Goal: Task Accomplishment & Management: Use online tool/utility

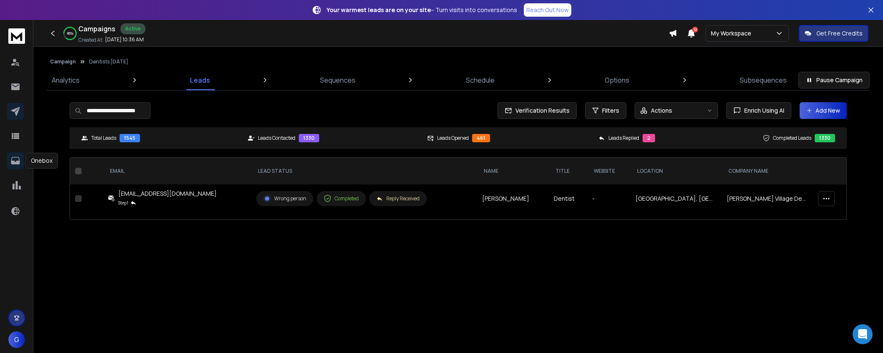
click at [21, 159] on link at bounding box center [15, 160] width 17 height 17
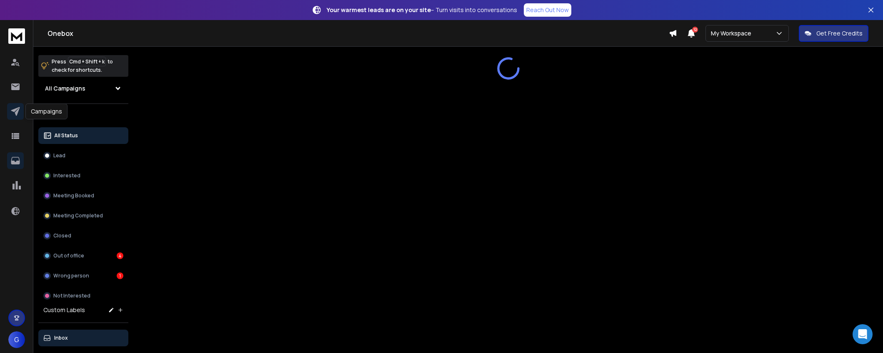
click at [17, 106] on icon at bounding box center [15, 111] width 10 height 10
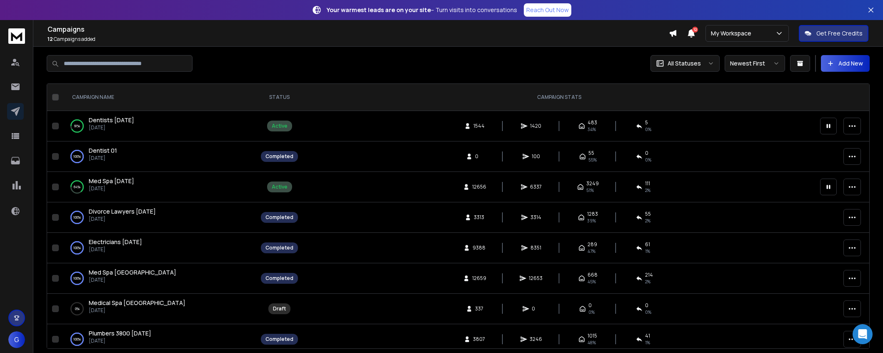
click at [120, 129] on p "[DATE]" at bounding box center [111, 127] width 45 height 7
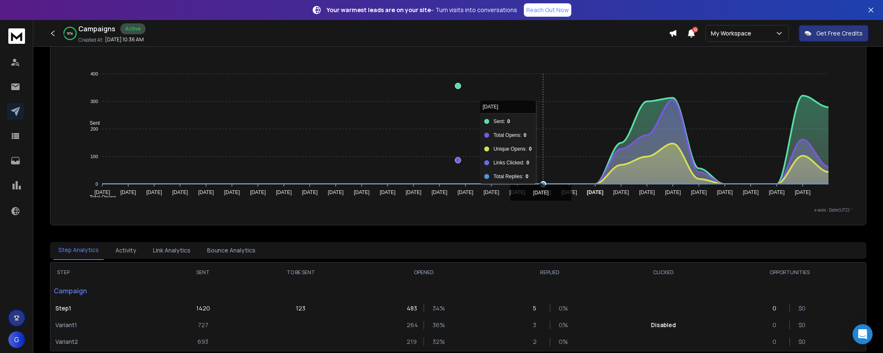
scroll to position [205, 0]
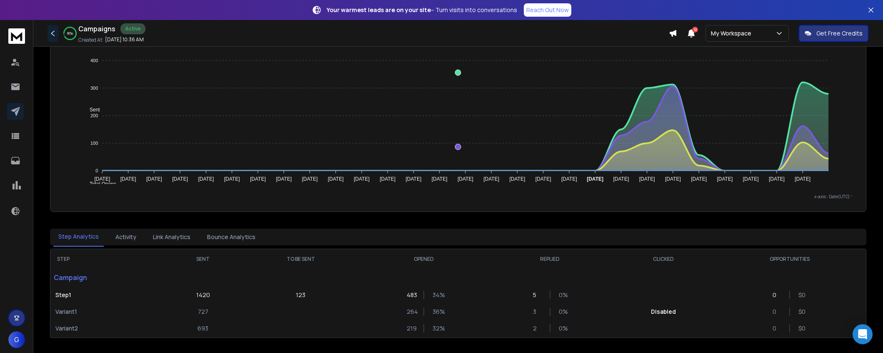
click at [53, 33] on icon at bounding box center [53, 34] width 8 height 8
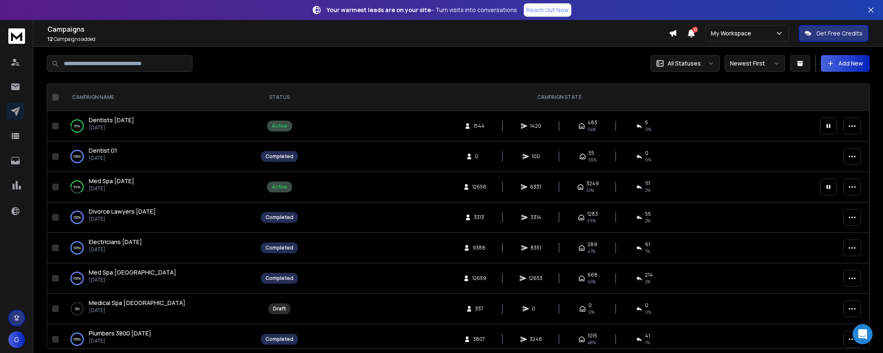
click at [160, 182] on div "64 % Med Spa [DATE] [DATE]" at bounding box center [158, 187] width 177 height 20
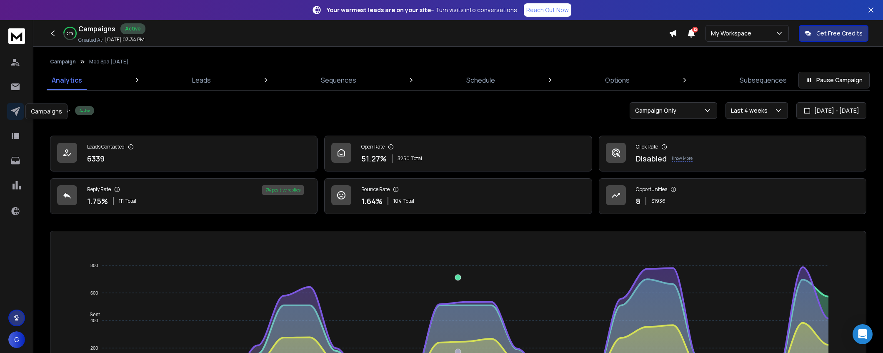
click at [12, 111] on icon at bounding box center [15, 111] width 10 height 10
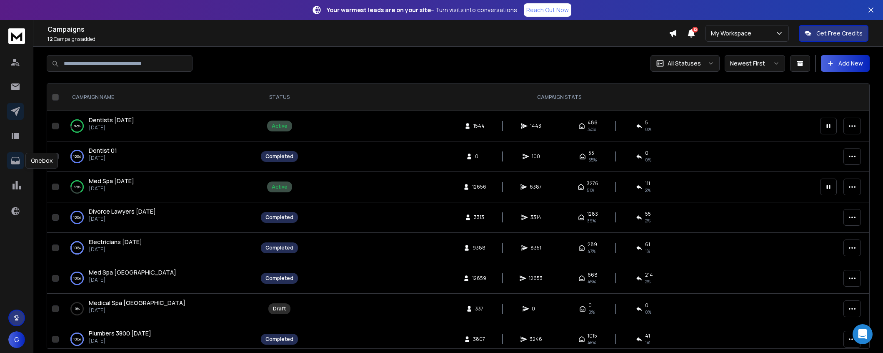
click at [20, 165] on link at bounding box center [15, 160] width 17 height 17
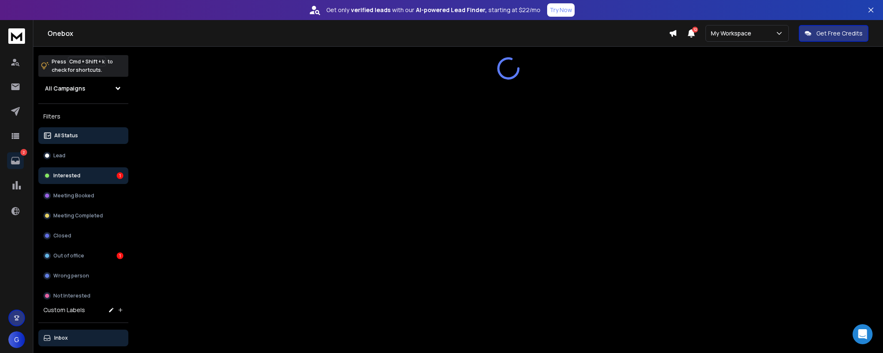
click at [82, 177] on button "Interested 1" at bounding box center [83, 175] width 90 height 17
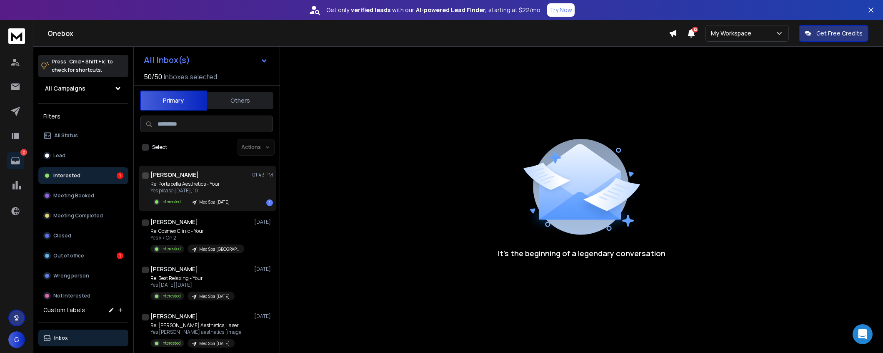
click at [215, 186] on p "Re: Portabella Aesthetics - Your" at bounding box center [192, 184] width 84 height 7
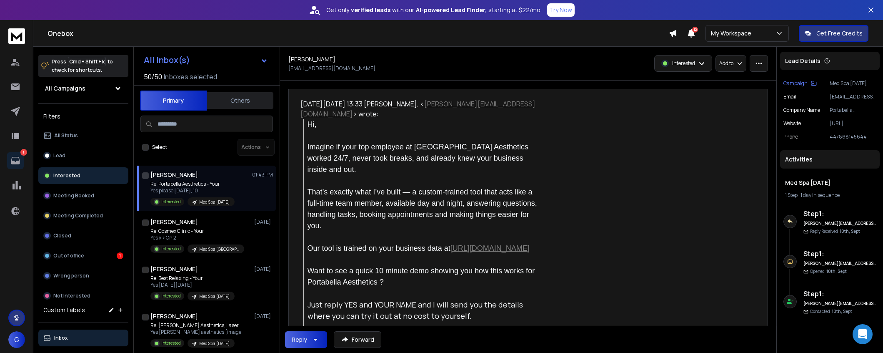
scroll to position [105, 0]
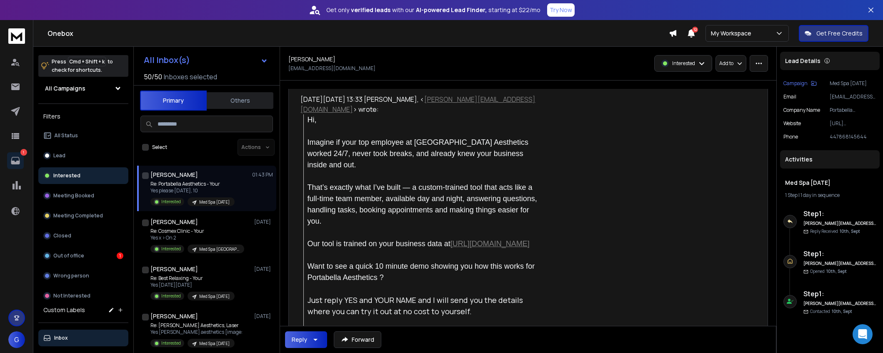
click at [838, 124] on p "http://portabella-aesthetics.co.uk" at bounding box center [853, 123] width 47 height 7
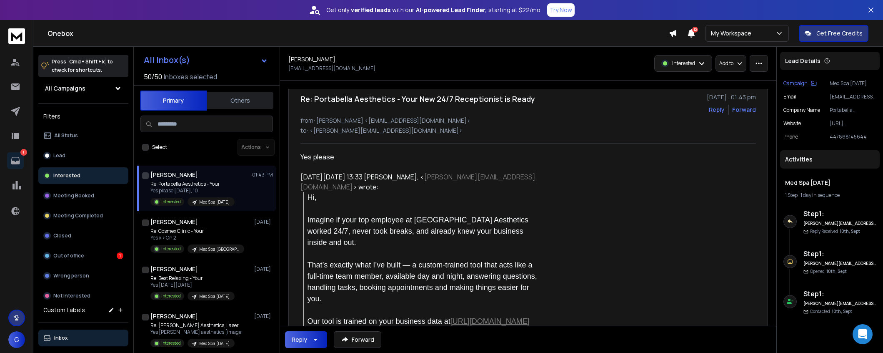
scroll to position [0, 0]
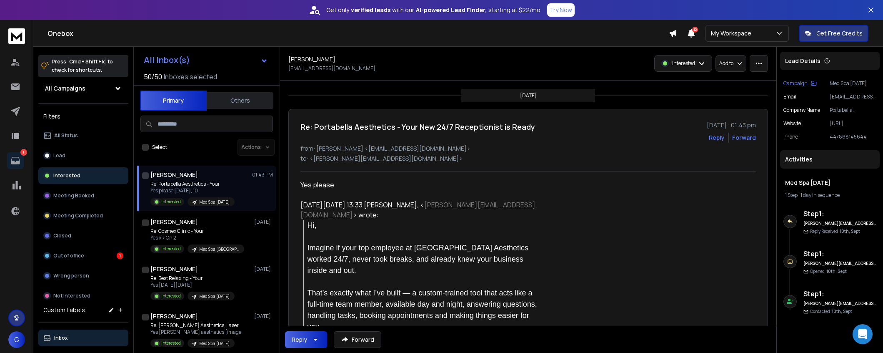
click at [841, 123] on p "http://portabella-aesthetics.co.uk" at bounding box center [853, 123] width 47 height 7
